Goal: Task Accomplishment & Management: Use online tool/utility

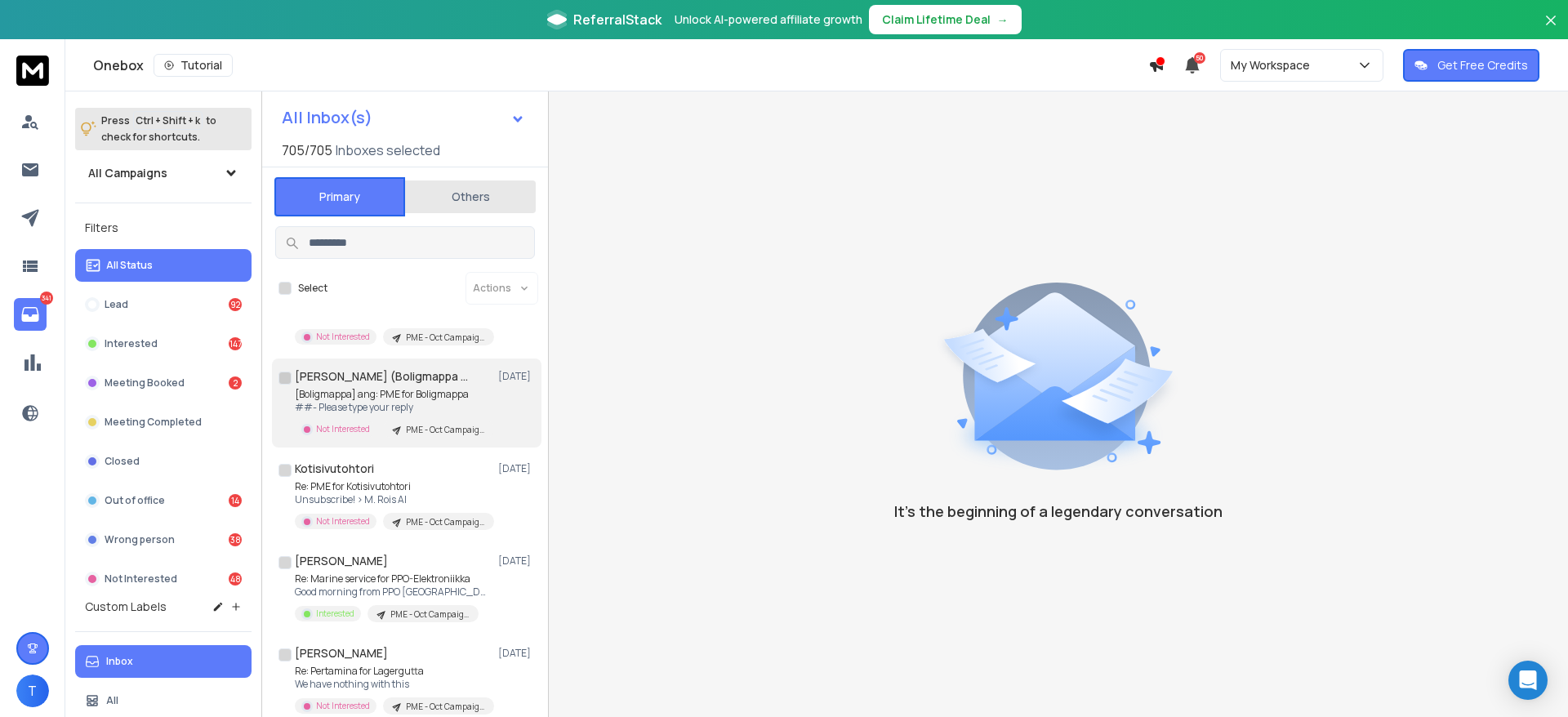
scroll to position [368, 0]
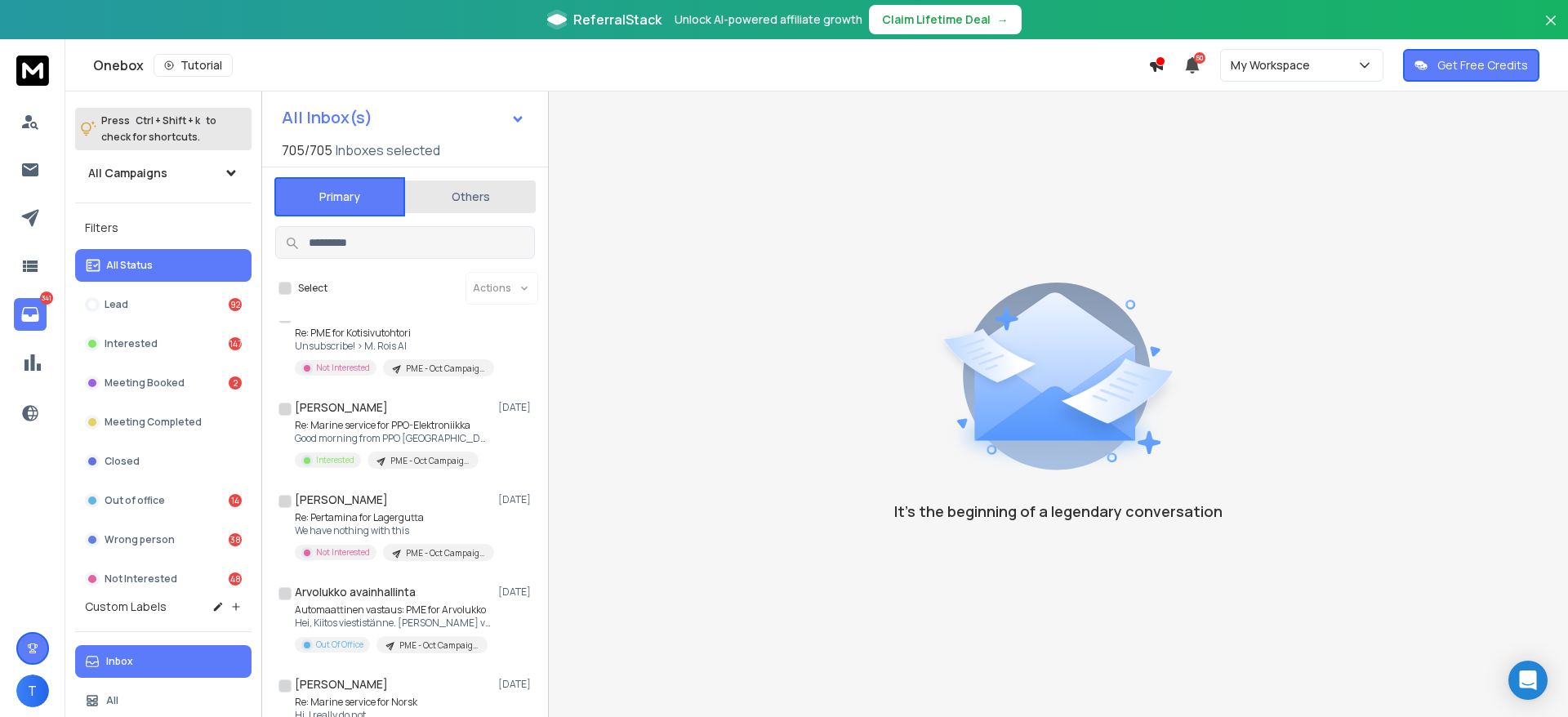
scroll to position [613, 0]
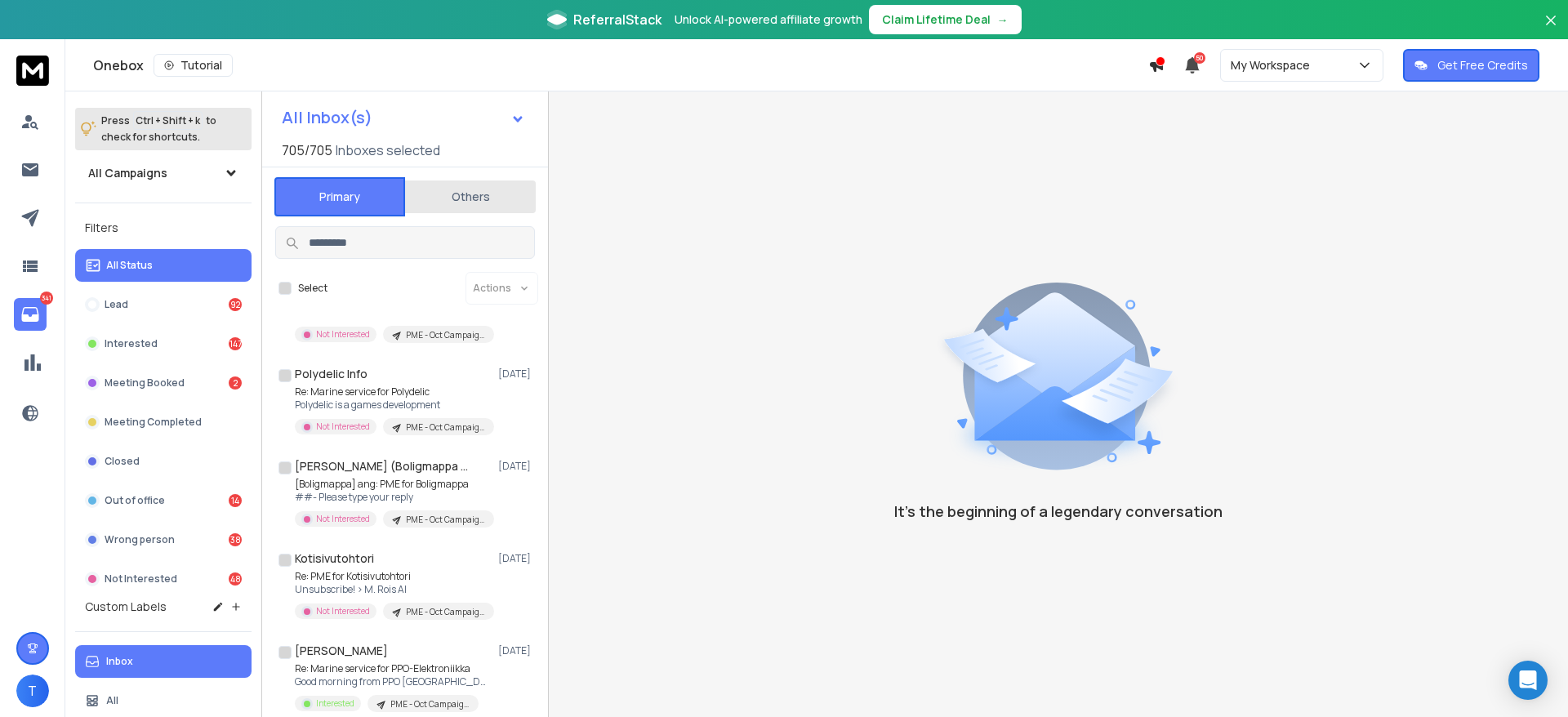
scroll to position [368, 0]
